Goal: Task Accomplishment & Management: Manage account settings

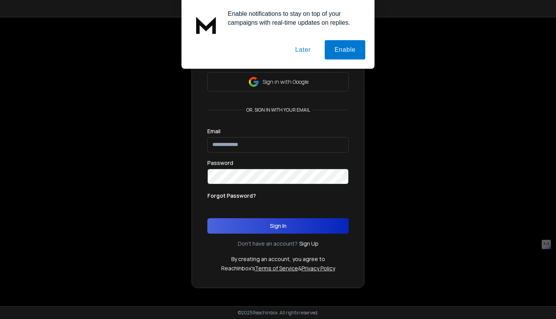
type input "**********"
click at [308, 49] on button "Later" at bounding box center [302, 49] width 35 height 19
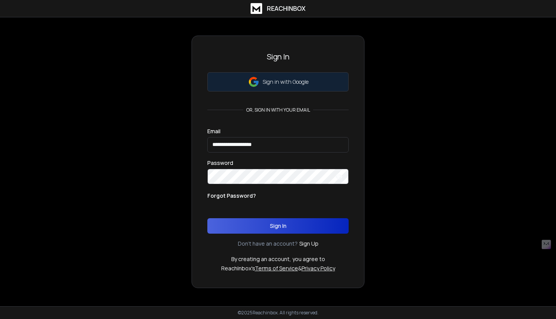
click at [264, 80] on p "Sign in with Google" at bounding box center [286, 82] width 46 height 8
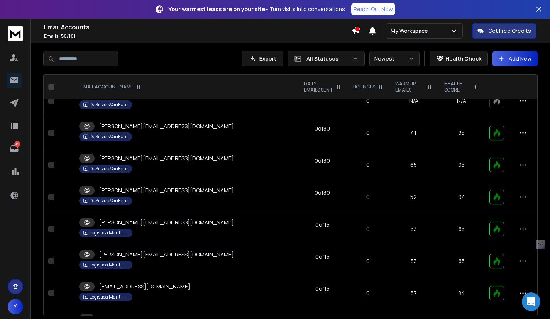
scroll to position [338, 0]
